Goal: Task Accomplishment & Management: Manage account settings

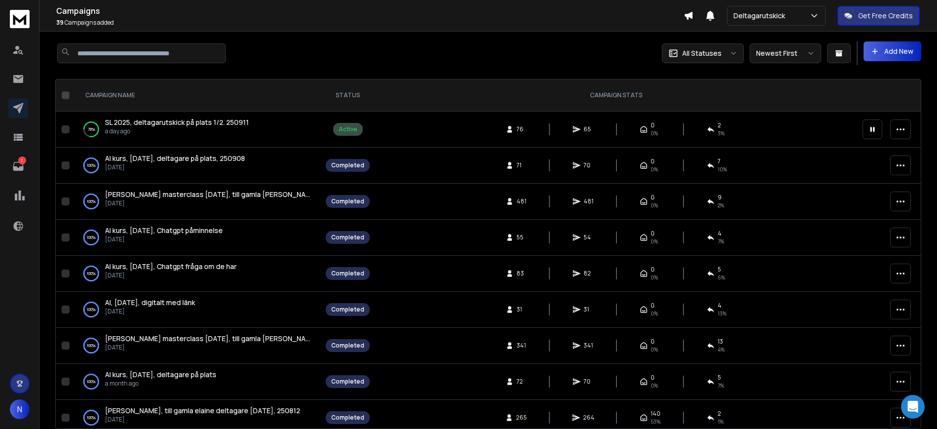
click at [5, 170] on div "1 N" at bounding box center [19, 214] width 39 height 429
click at [24, 162] on p "1" at bounding box center [22, 160] width 8 height 8
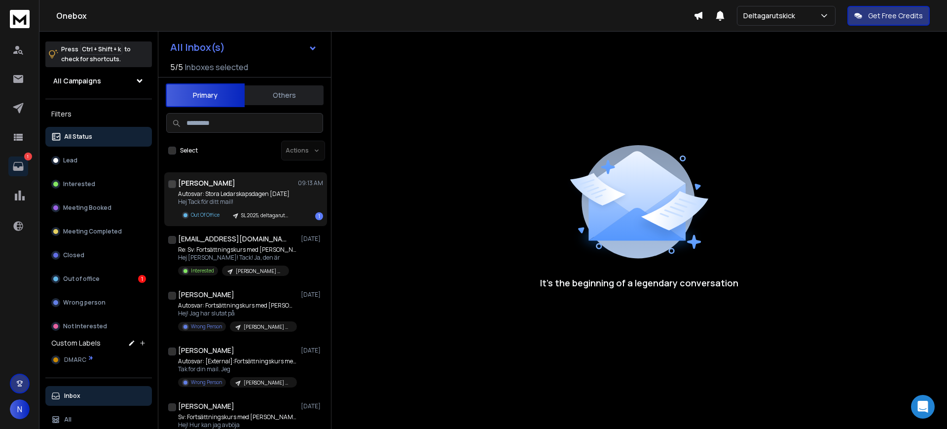
click at [235, 180] on div "[PERSON_NAME] 09:13 AM" at bounding box center [250, 183] width 145 height 10
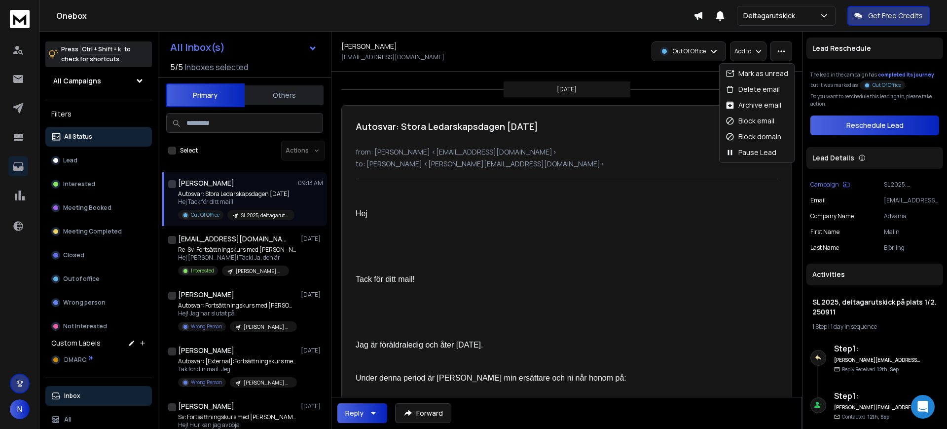
click at [780, 48] on icon "button" at bounding box center [781, 51] width 9 height 9
click at [767, 92] on div "Delete email" at bounding box center [752, 89] width 54 height 10
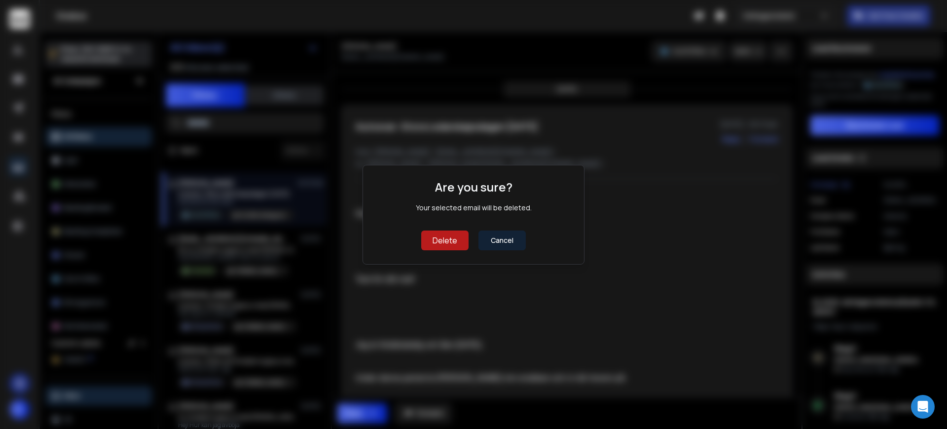
click at [450, 242] on button "Delete" at bounding box center [444, 240] width 47 height 20
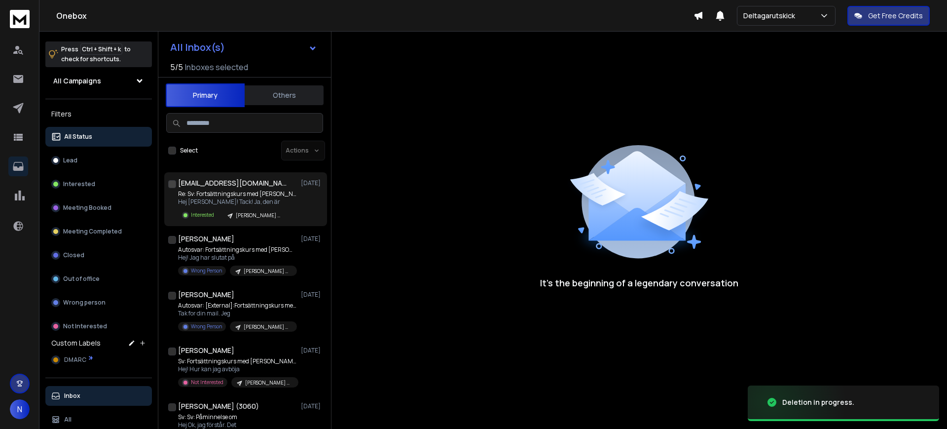
click at [245, 182] on h1 "[EMAIL_ADDRESS][DOMAIN_NAME]" at bounding box center [232, 183] width 108 height 10
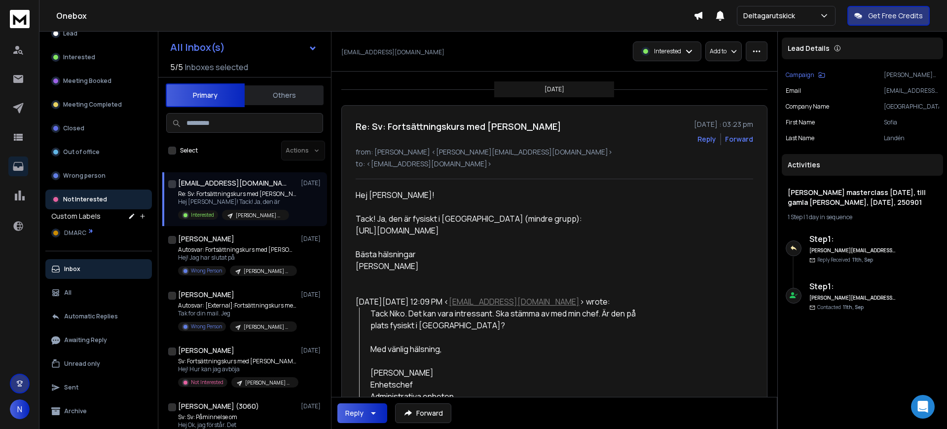
scroll to position [136, 0]
click at [85, 378] on button "Sent" at bounding box center [98, 387] width 107 height 20
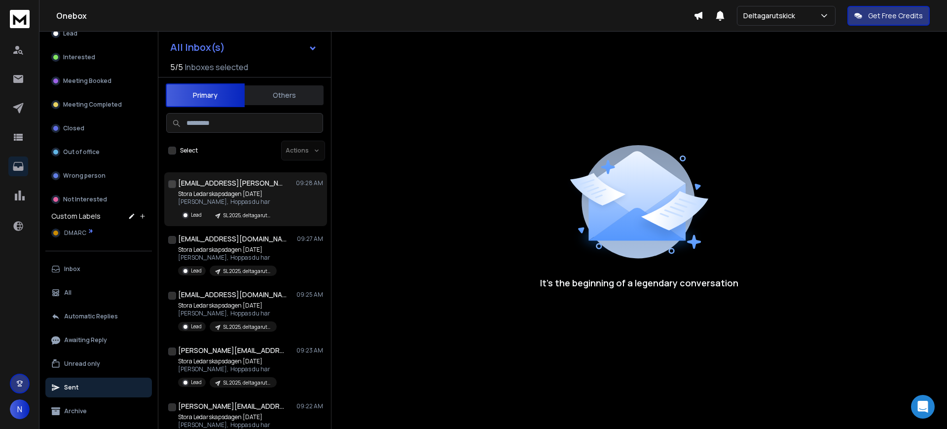
click at [239, 190] on p "Stora Ledarskapsdagen [DATE]" at bounding box center [227, 194] width 99 height 8
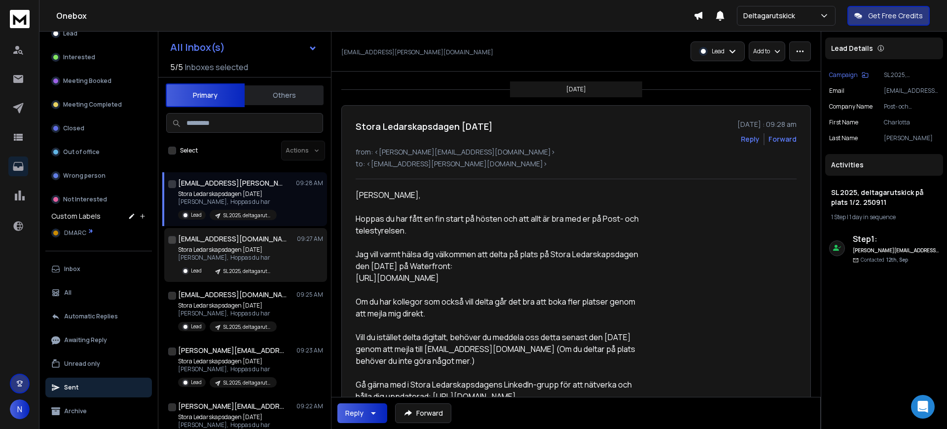
click at [242, 238] on h1 "[EMAIL_ADDRESS][DOMAIN_NAME]" at bounding box center [232, 239] width 108 height 10
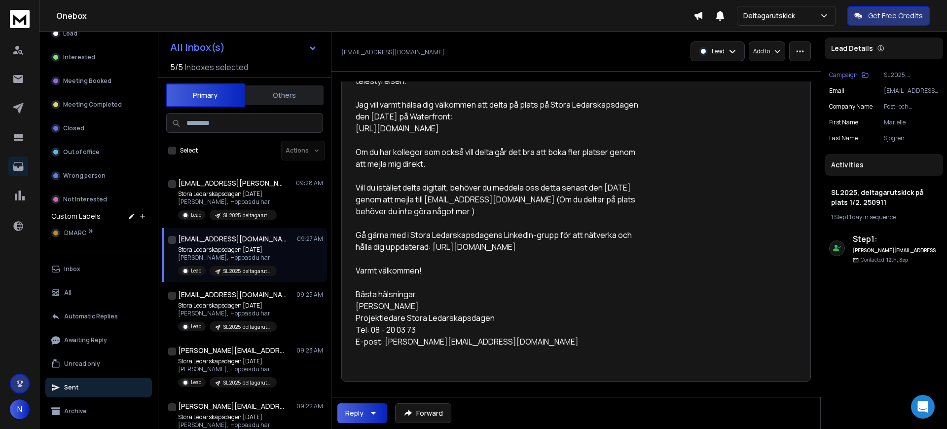
scroll to position [157, 0]
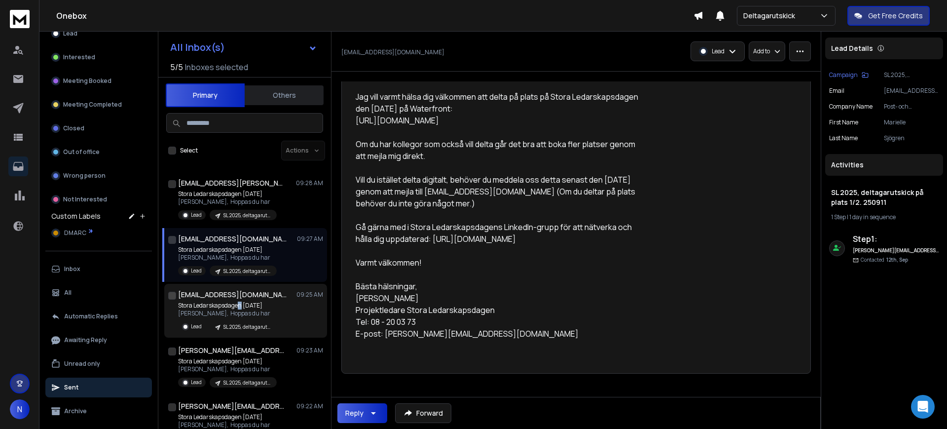
click at [240, 305] on p "Stora Ledarskapsdagen [DATE]" at bounding box center [227, 305] width 99 height 8
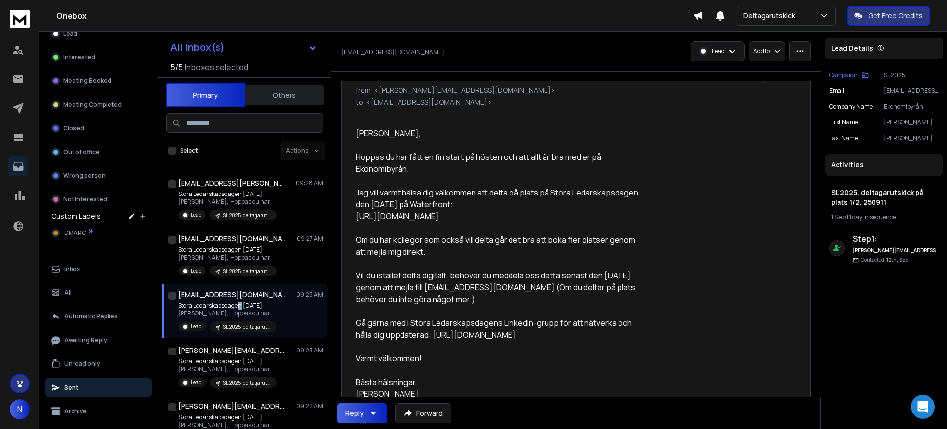
scroll to position [0, 0]
